Goal: Task Accomplishment & Management: Manage account settings

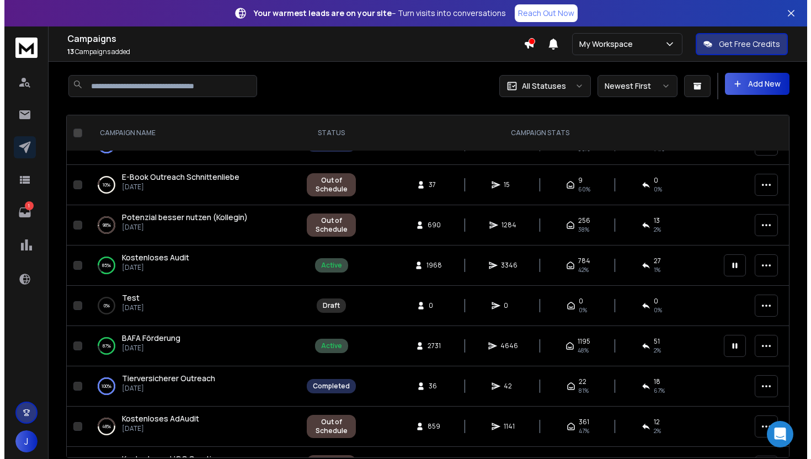
scroll to position [26, 0]
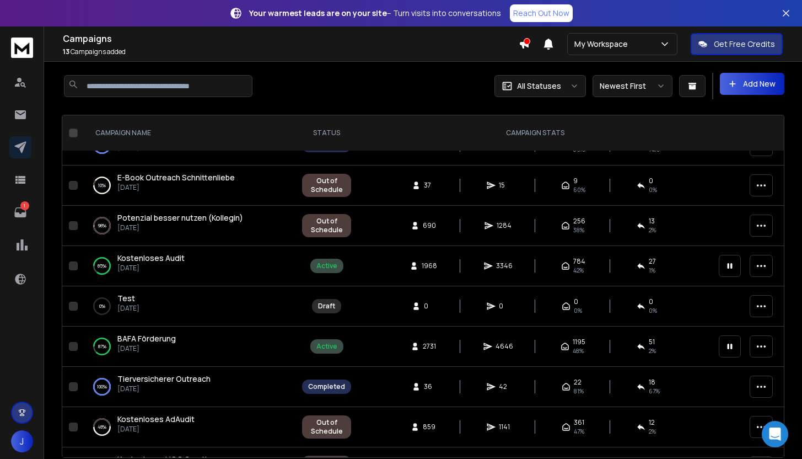
click at [159, 337] on span "BAFA Förderung" at bounding box center [146, 338] width 58 height 10
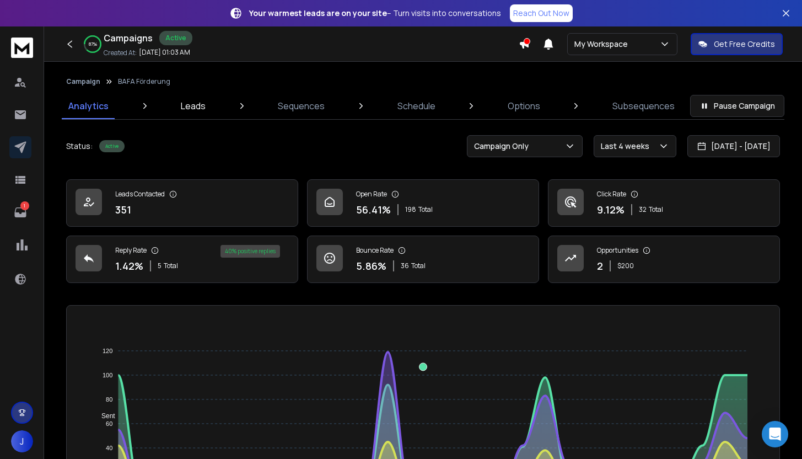
click at [195, 101] on p "Leads" at bounding box center [193, 105] width 25 height 13
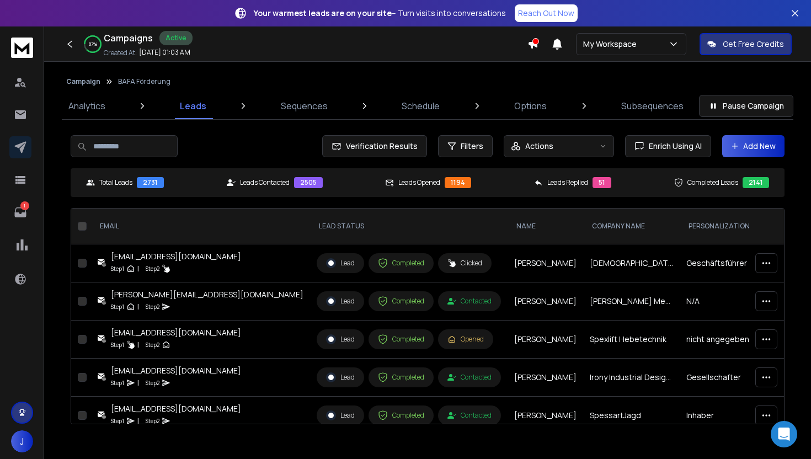
click at [758, 184] on div "2141" at bounding box center [755, 182] width 26 height 11
click at [676, 182] on icon at bounding box center [678, 182] width 9 height 9
click at [82, 76] on div "Campaign BAFA Förderung" at bounding box center [427, 82] width 731 height 18
click at [84, 84] on button "Campaign" at bounding box center [83, 81] width 34 height 9
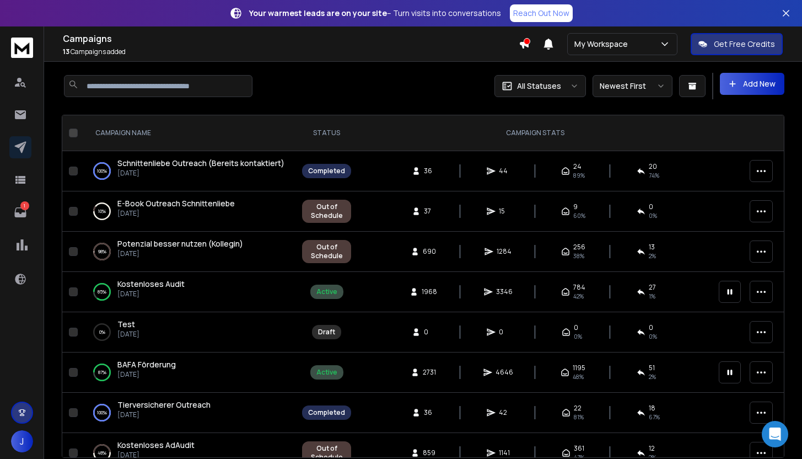
click at [161, 288] on span "Kostenloses Audit" at bounding box center [150, 283] width 67 height 10
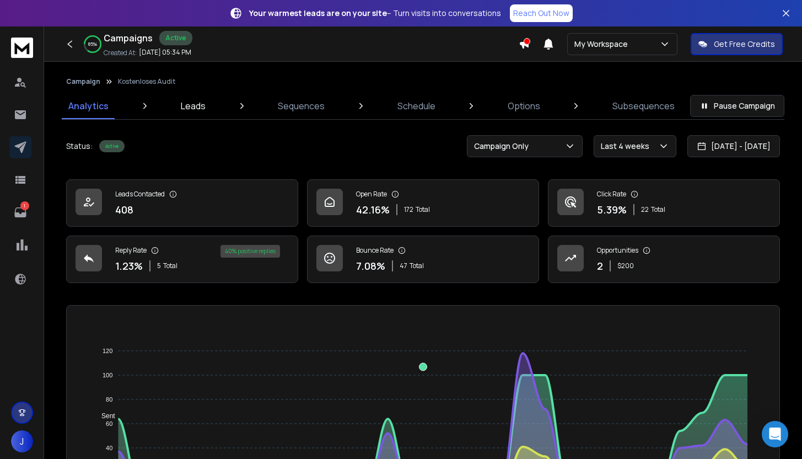
click at [194, 105] on p "Leads" at bounding box center [193, 105] width 25 height 13
